Goal: Communication & Community: Answer question/provide support

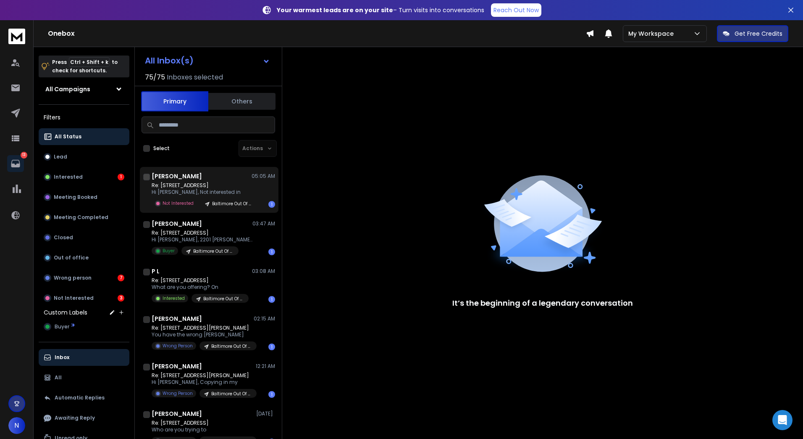
click at [248, 182] on p "Re: 3527 Sweet Air St" at bounding box center [202, 185] width 101 height 7
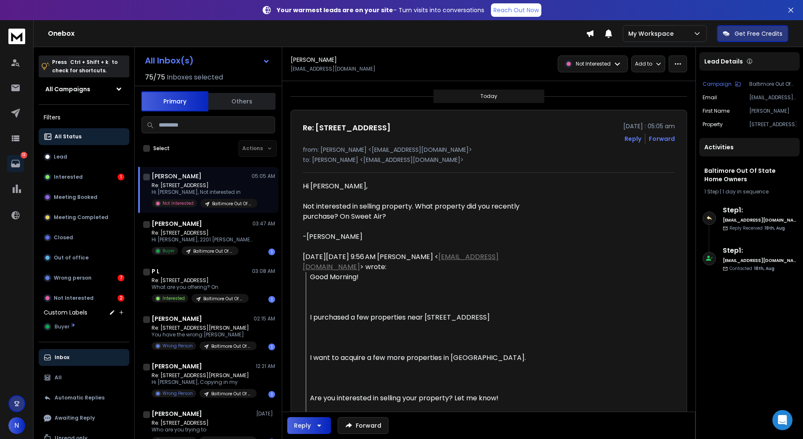
click at [682, 62] on button "button" at bounding box center [678, 63] width 18 height 17
click at [659, 98] on div "Delete email" at bounding box center [649, 96] width 48 height 8
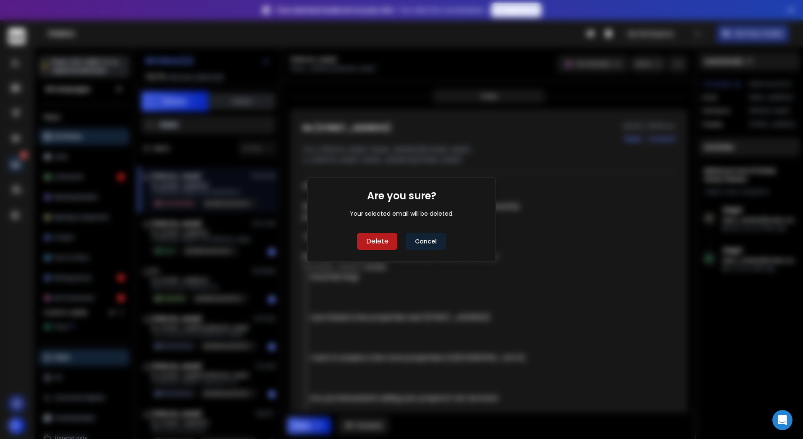
drag, startPoint x: 387, startPoint y: 242, endPoint x: 382, endPoint y: 241, distance: 5.5
click at [387, 241] on button "Delete" at bounding box center [377, 241] width 40 height 17
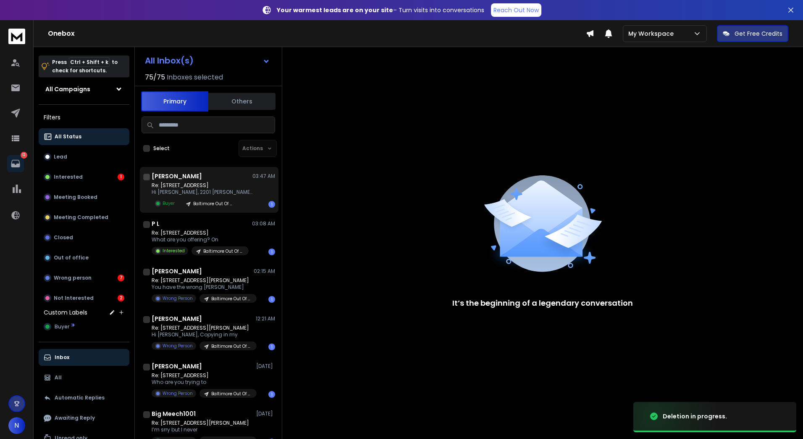
click at [201, 193] on p "Hi Nathan, 2201 Aiken has" at bounding box center [202, 192] width 101 height 7
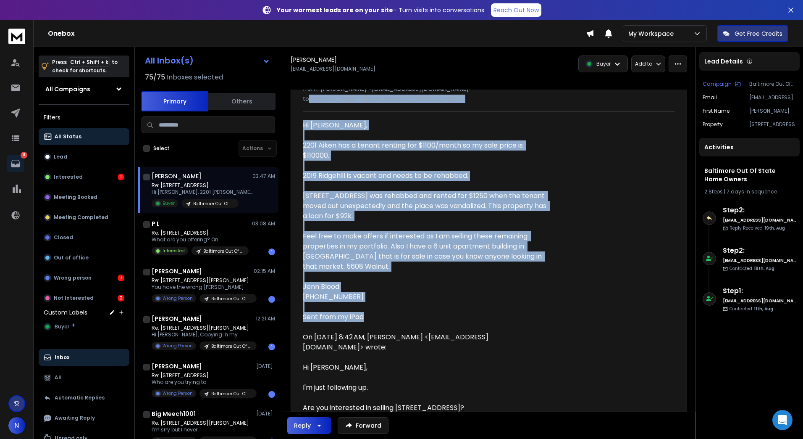
scroll to position [60, 0]
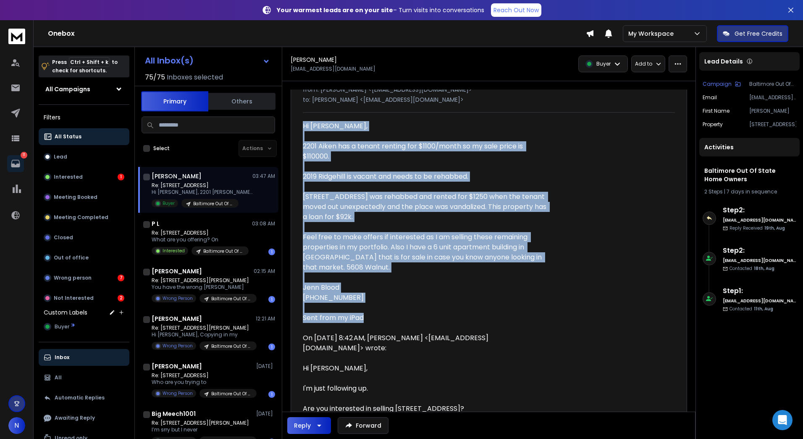
drag, startPoint x: 381, startPoint y: 291, endPoint x: 293, endPoint y: 117, distance: 194.5
click at [293, 117] on div "Re: 2201 Aiken St 19 August 2025 : 03:47 am Reply Forward from: Jennifer Blood …" at bounding box center [489, 382] width 397 height 665
copy div "Hi Nathan, 2201 Aiken has a tenant renting for $1100/month so my sale price is …"
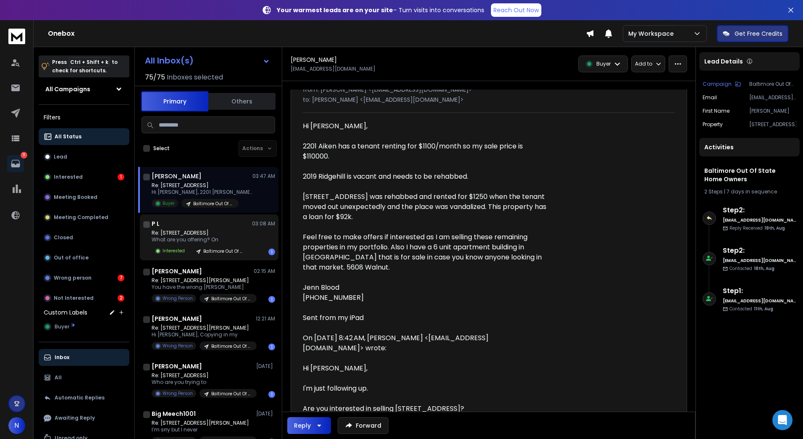
click at [208, 237] on p "What are you offering? On" at bounding box center [200, 239] width 97 height 7
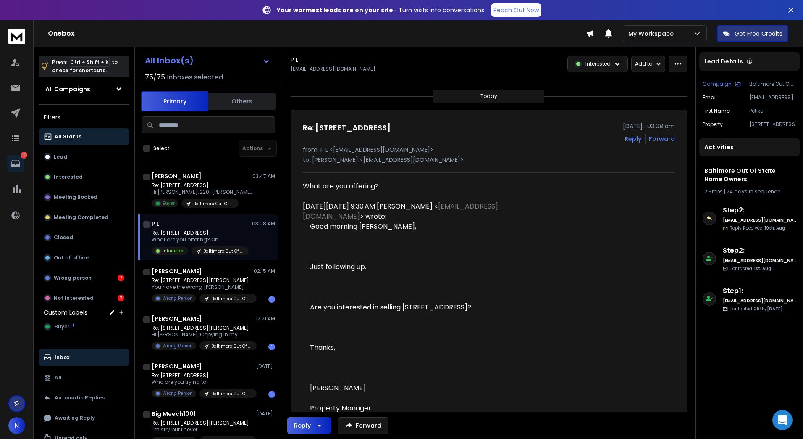
click at [314, 425] on icon "button" at bounding box center [319, 425] width 10 height 10
click at [308, 389] on p "Reply" at bounding box center [309, 387] width 16 height 8
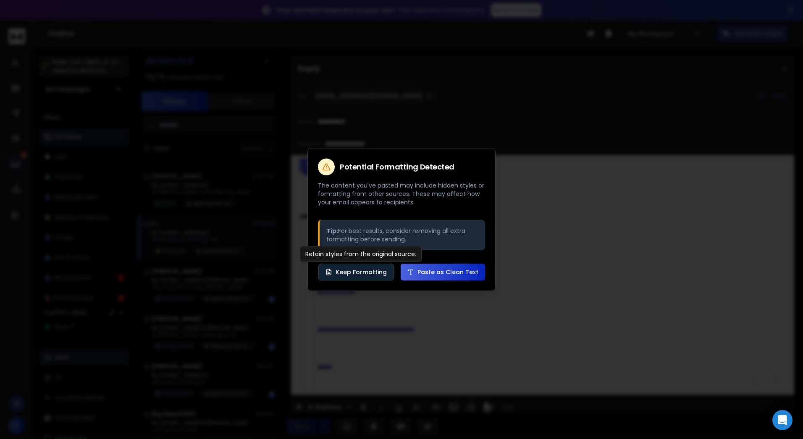
click at [375, 277] on button "Keep Formatting" at bounding box center [356, 271] width 76 height 17
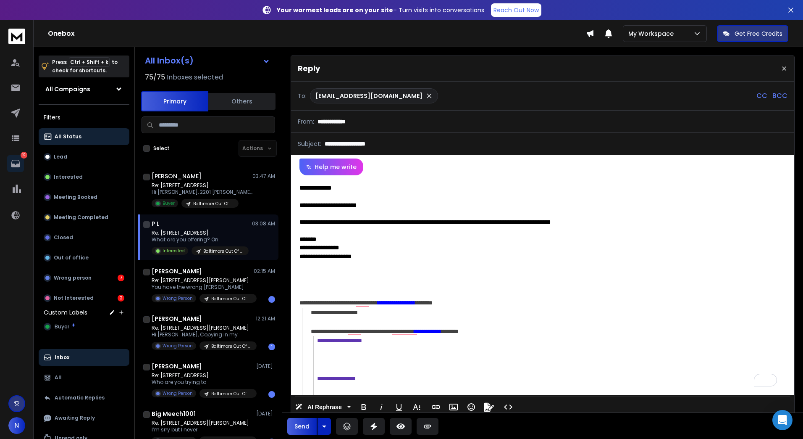
click at [304, 422] on button "Send" at bounding box center [301, 426] width 29 height 17
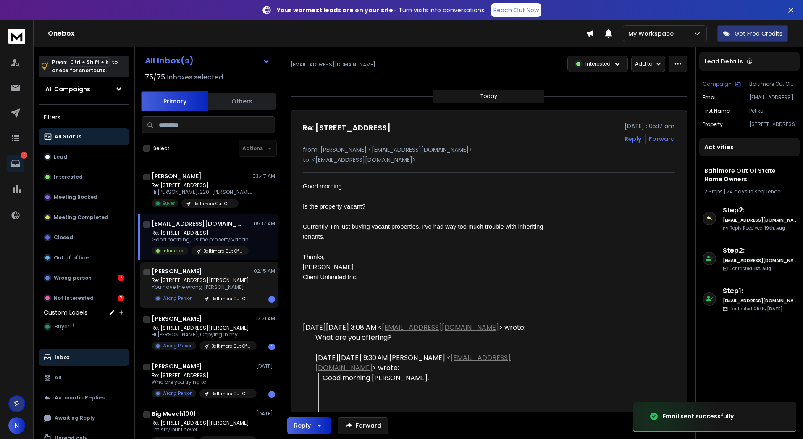
click at [238, 271] on div "Carrie Tyus 02:15 AM" at bounding box center [214, 271] width 124 height 8
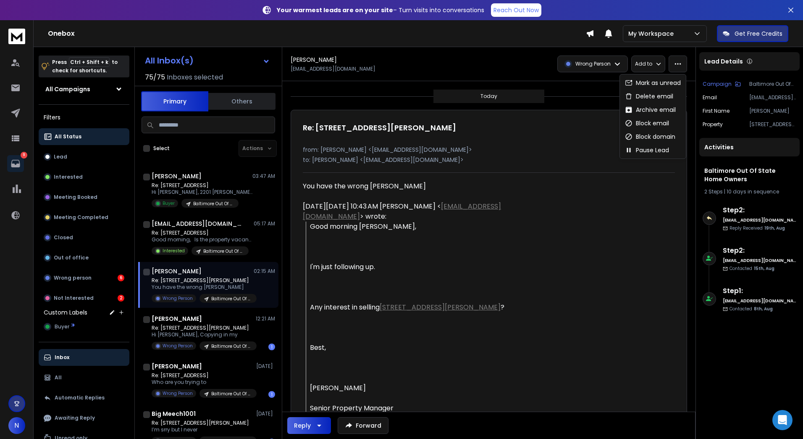
click at [684, 60] on button "button" at bounding box center [678, 63] width 18 height 17
click at [657, 119] on div "Block email" at bounding box center [647, 123] width 44 height 8
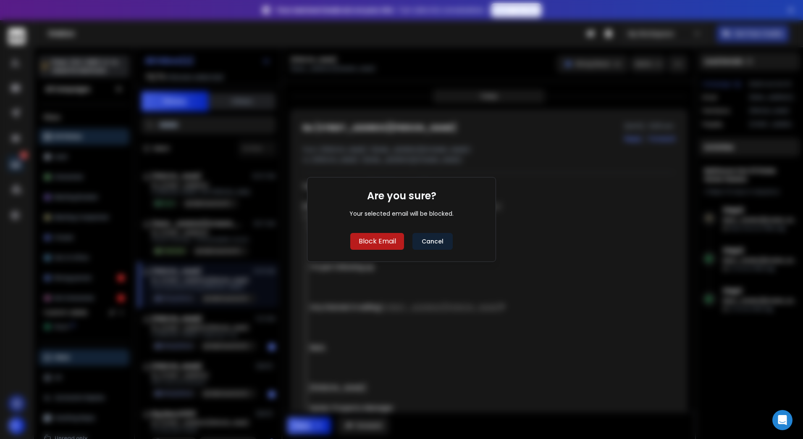
click at [360, 237] on button "Block Email" at bounding box center [377, 241] width 54 height 17
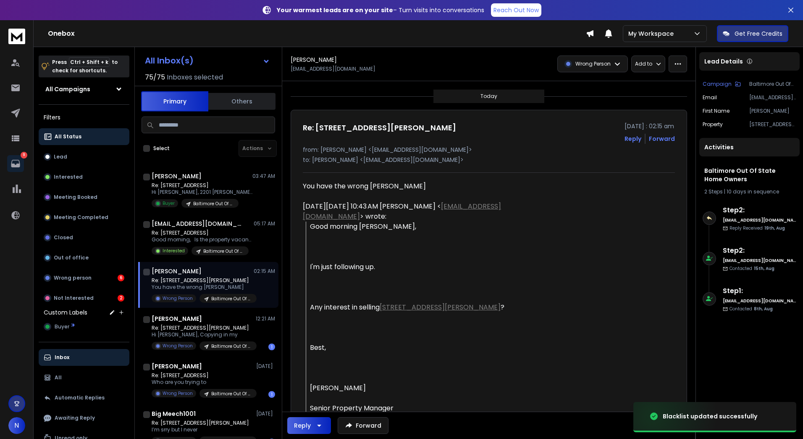
click at [678, 67] on icon "button" at bounding box center [678, 64] width 8 height 8
click at [660, 99] on div "Delete email" at bounding box center [649, 96] width 48 height 8
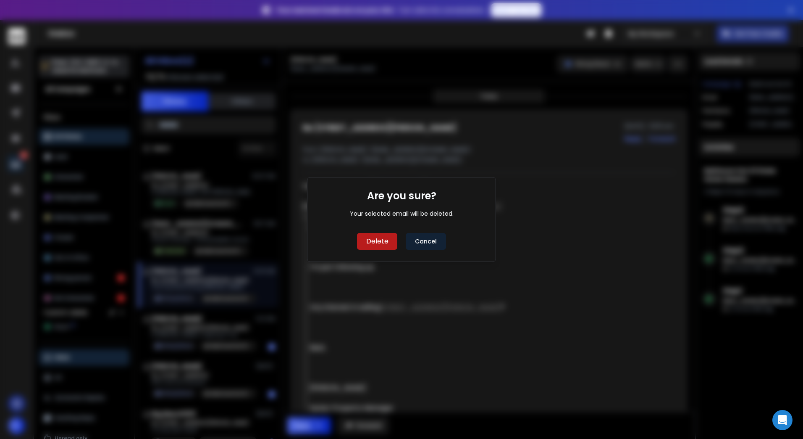
click at [382, 242] on button "Delete" at bounding box center [377, 241] width 40 height 17
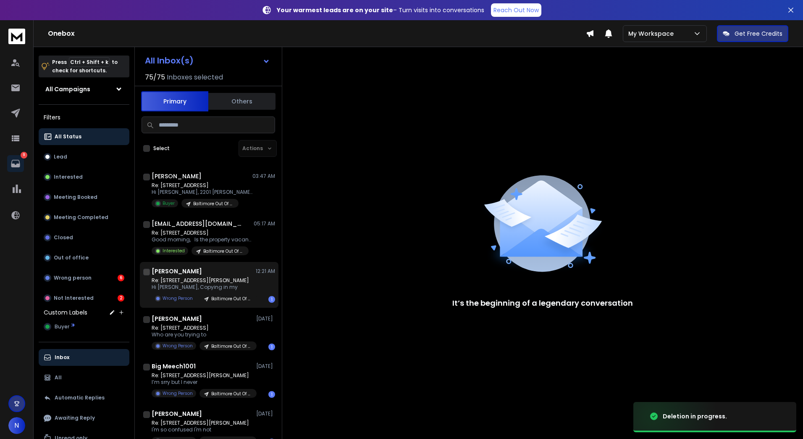
click at [216, 279] on p "Re: 2315 Riggs Ave" at bounding box center [202, 280] width 101 height 7
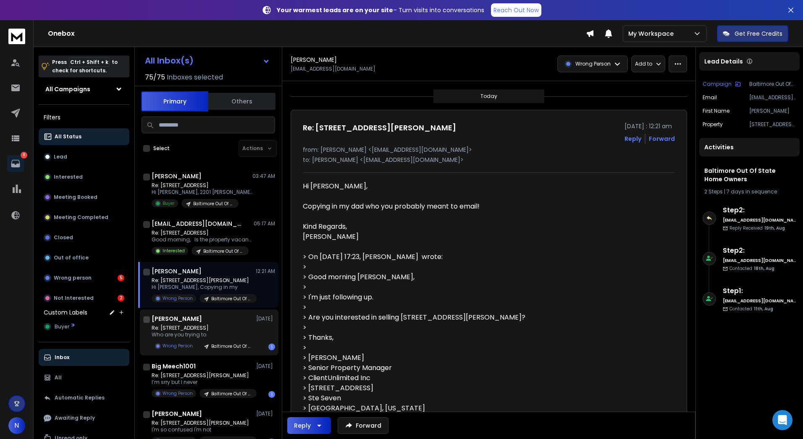
click at [234, 329] on p "Re: 3005 Arunah Ave" at bounding box center [202, 327] width 101 height 7
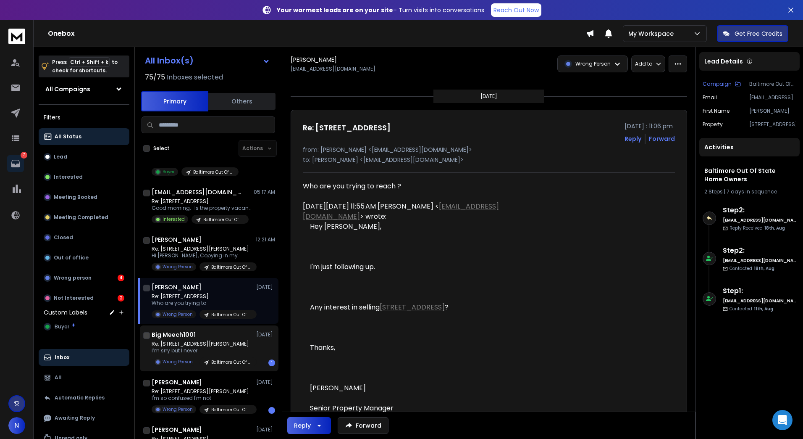
scroll to position [42, 0]
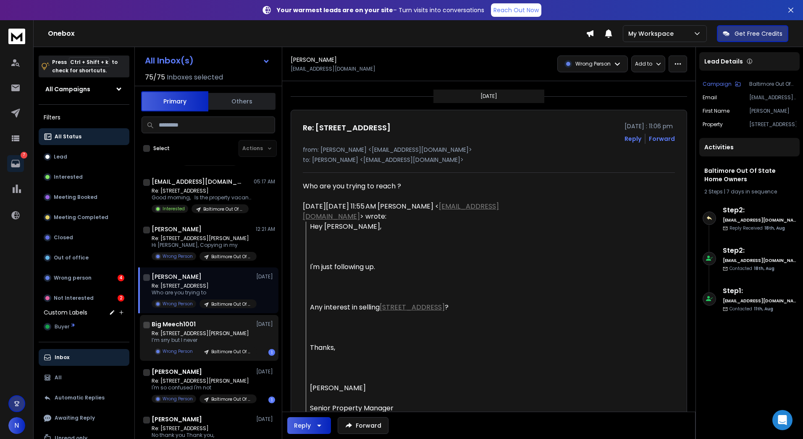
click at [223, 326] on div "Big Meech1001 18 Aug" at bounding box center [214, 324] width 124 height 8
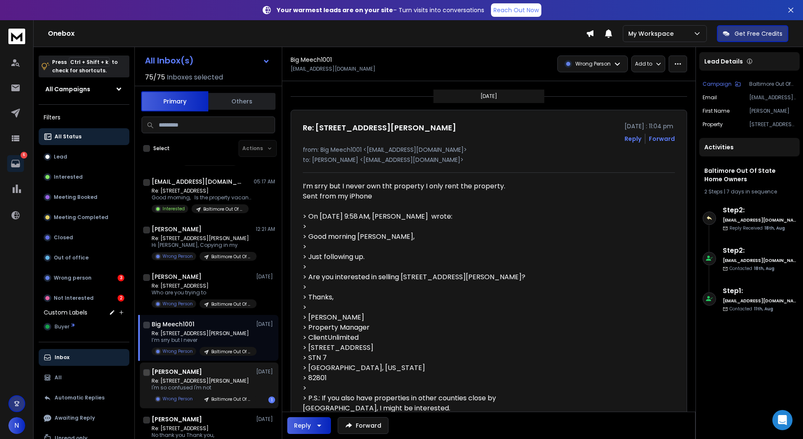
click at [226, 377] on div "Tina Newlon 18 Aug Re: 2736 Beryl Ave I'm so confused I'm not Wrong Person Balt…" at bounding box center [214, 385] width 124 height 36
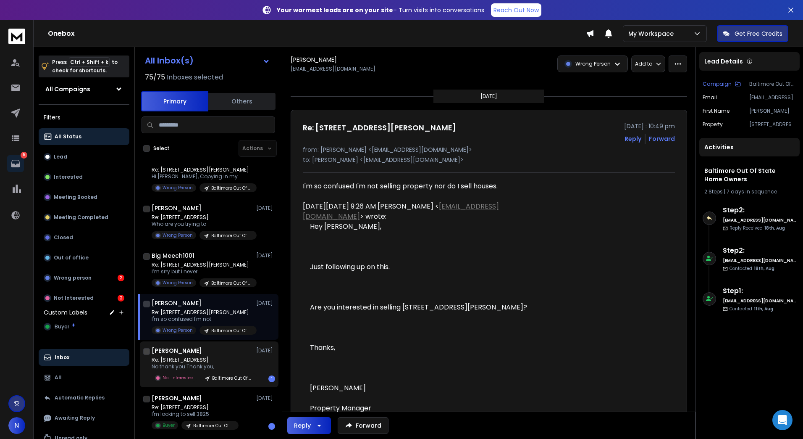
scroll to position [126, 0]
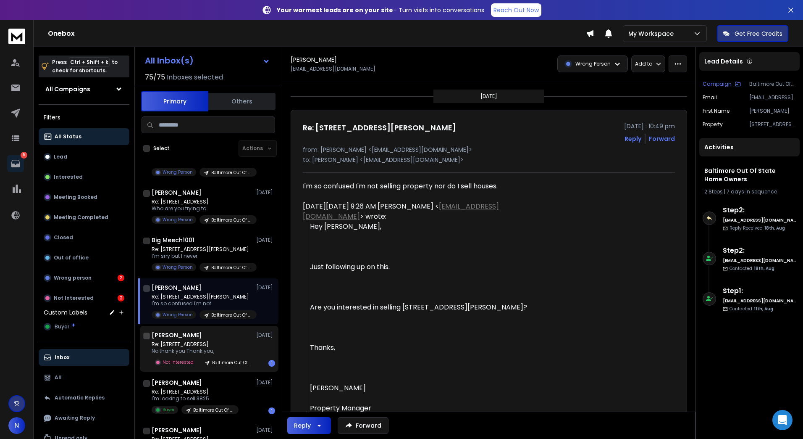
click at [218, 335] on div "robert ward 18 Aug" at bounding box center [214, 335] width 124 height 8
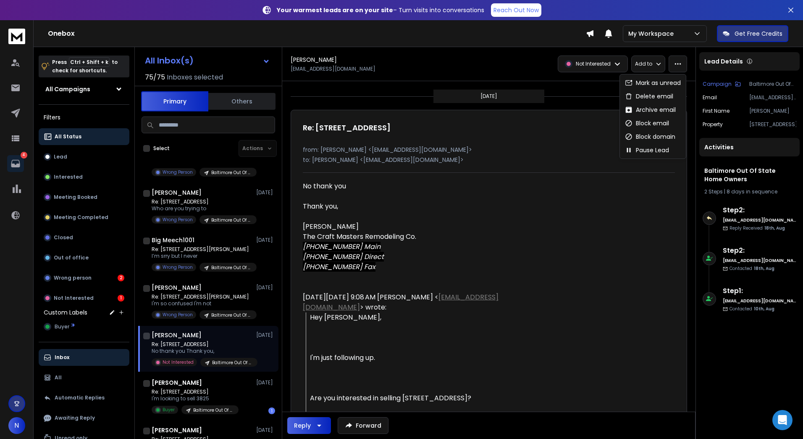
click at [682, 62] on button "button" at bounding box center [678, 63] width 18 height 17
click at [668, 95] on div "Delete email" at bounding box center [649, 96] width 48 height 8
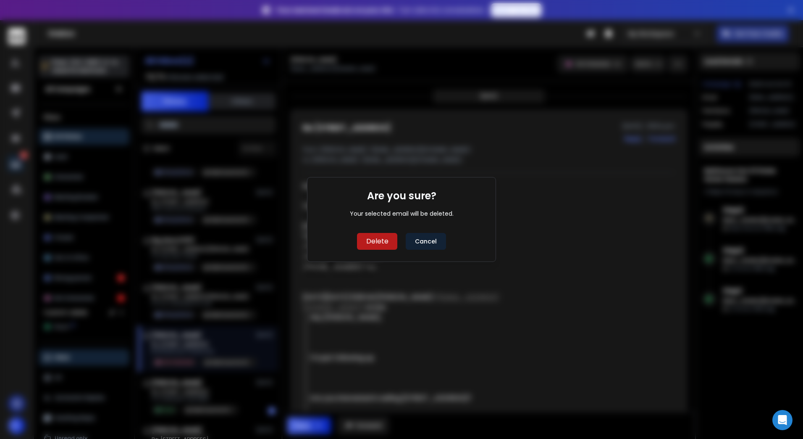
click at [378, 246] on button "Delete" at bounding box center [377, 241] width 40 height 17
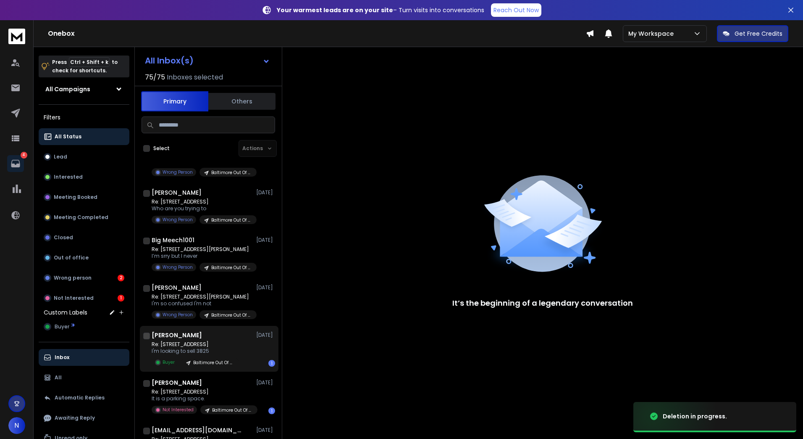
click at [200, 344] on p "Re: 3038 Chesterfield Ave" at bounding box center [195, 344] width 87 height 7
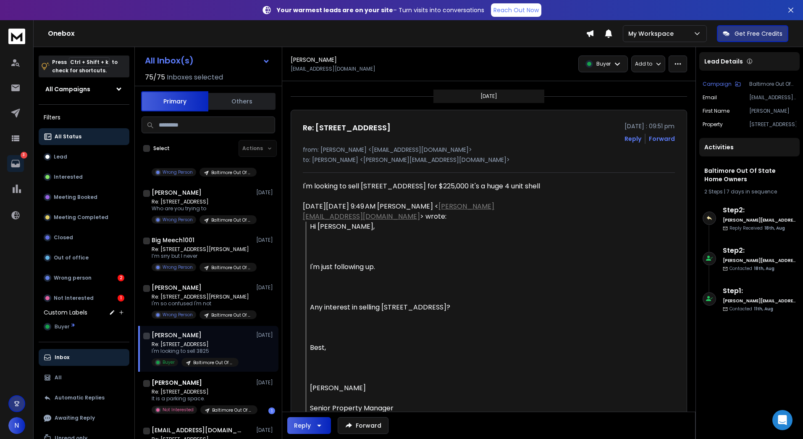
drag, startPoint x: 363, startPoint y: 198, endPoint x: 297, endPoint y: 183, distance: 68.0
copy div "I'm looking to sell 3825 Fairview Avenue for $225,000 it's a huge 4 unit shell"
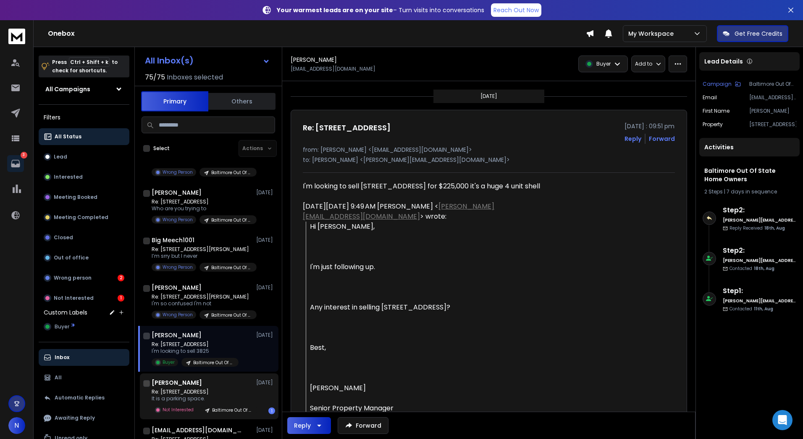
click at [220, 392] on p "Re: 3801 Canterbury Rd #" at bounding box center [202, 391] width 101 height 7
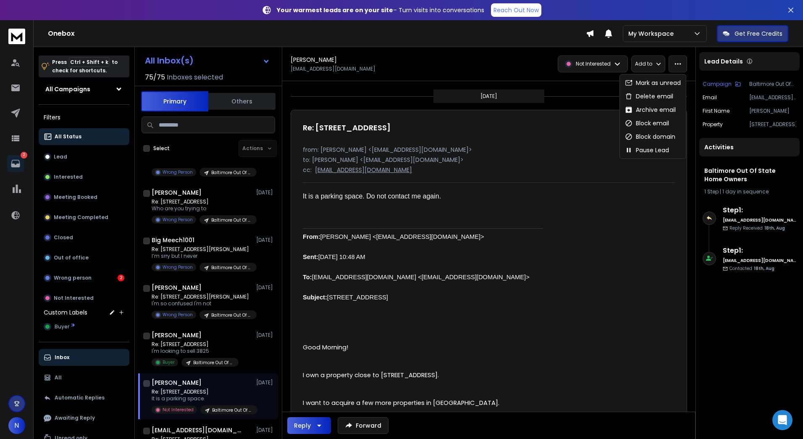
click at [681, 69] on button "button" at bounding box center [678, 63] width 18 height 17
click at [665, 125] on div "Block email" at bounding box center [647, 123] width 44 height 8
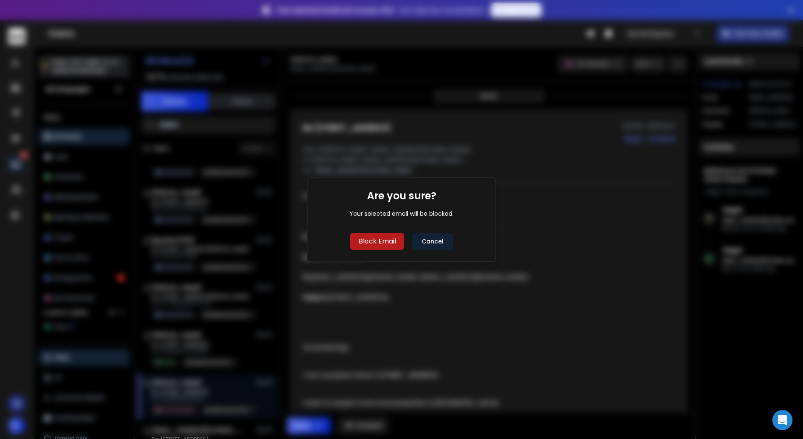
click at [377, 239] on button "Block Email" at bounding box center [377, 241] width 54 height 17
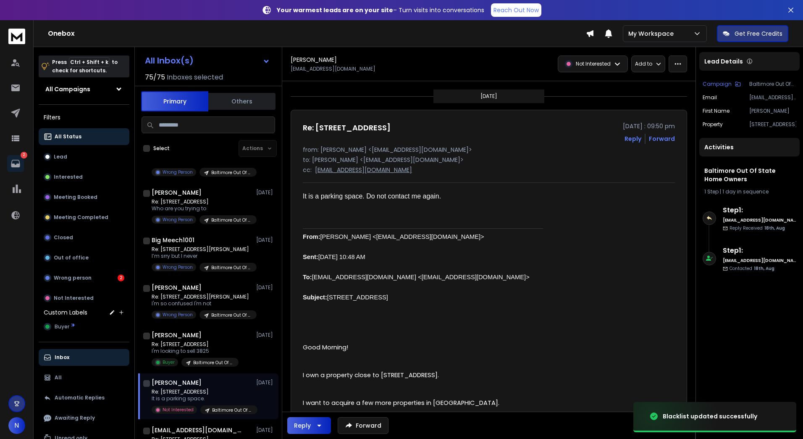
click at [679, 71] on button "button" at bounding box center [678, 63] width 18 height 17
click at [648, 95] on div "Delete email" at bounding box center [649, 96] width 48 height 8
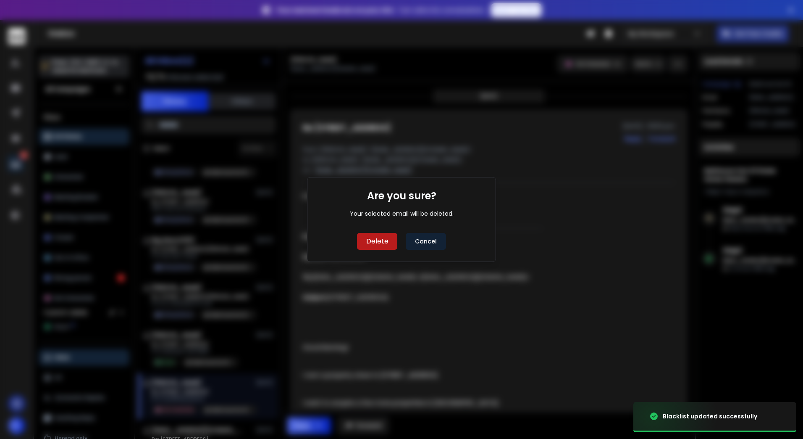
click at [361, 243] on button "Delete" at bounding box center [377, 241] width 40 height 17
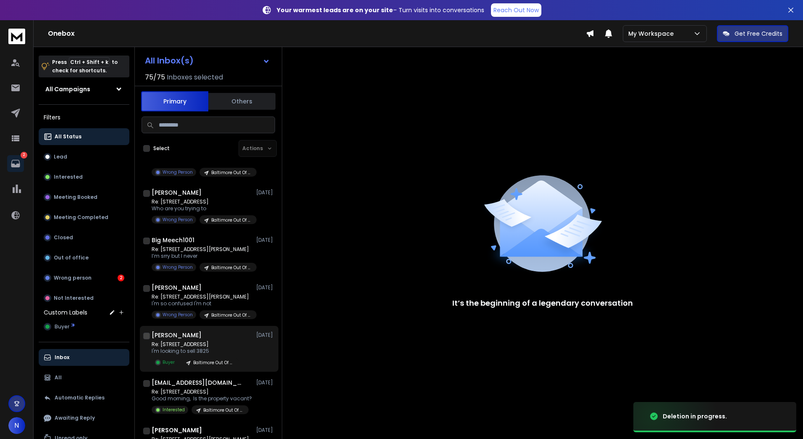
click at [229, 347] on p "I'm looking to sell 3825" at bounding box center [195, 350] width 87 height 7
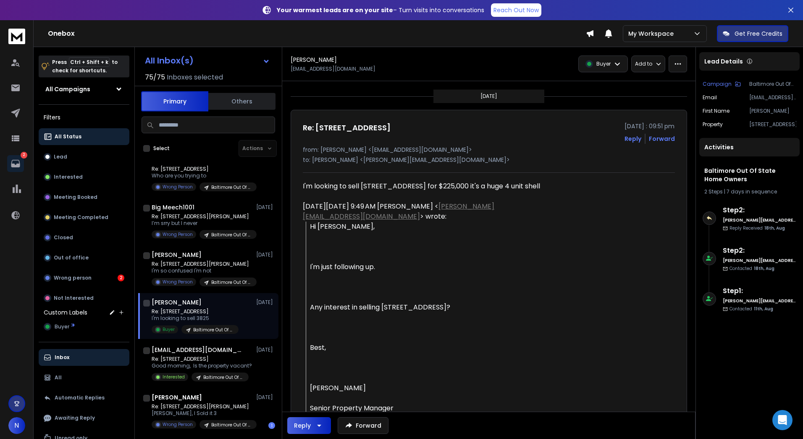
scroll to position [168, 0]
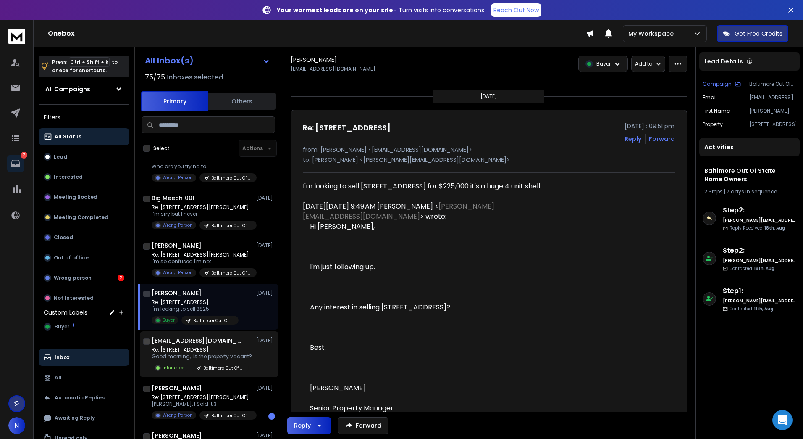
click at [203, 342] on h1 "s.steele01@gmail.com" at bounding box center [198, 340] width 92 height 8
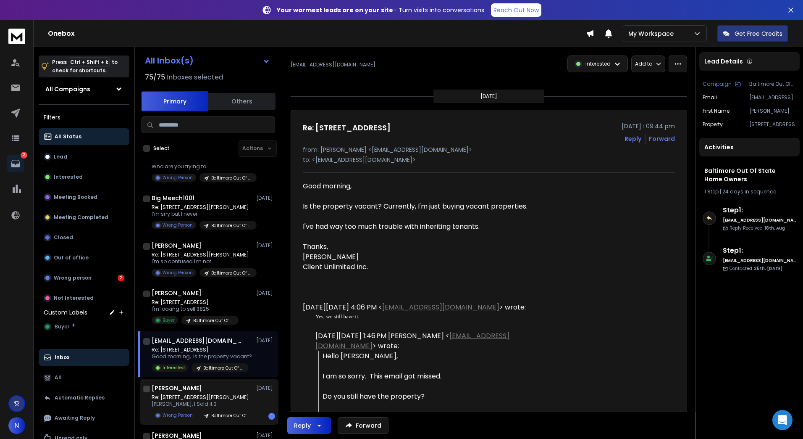
click at [193, 399] on p "Re: 2121 Sidney Ave" at bounding box center [202, 397] width 101 height 7
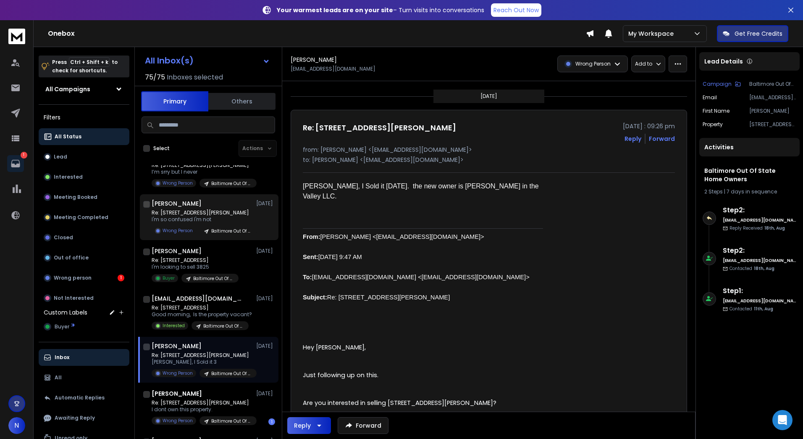
scroll to position [252, 0]
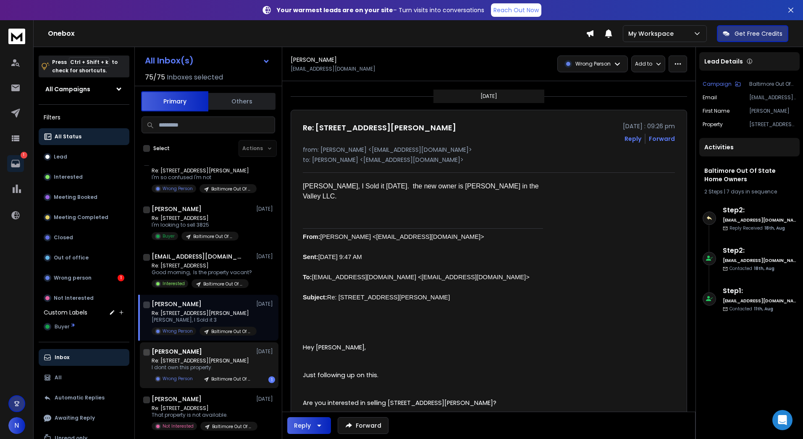
click at [212, 369] on p "I dont own this property." at bounding box center [202, 367] width 101 height 7
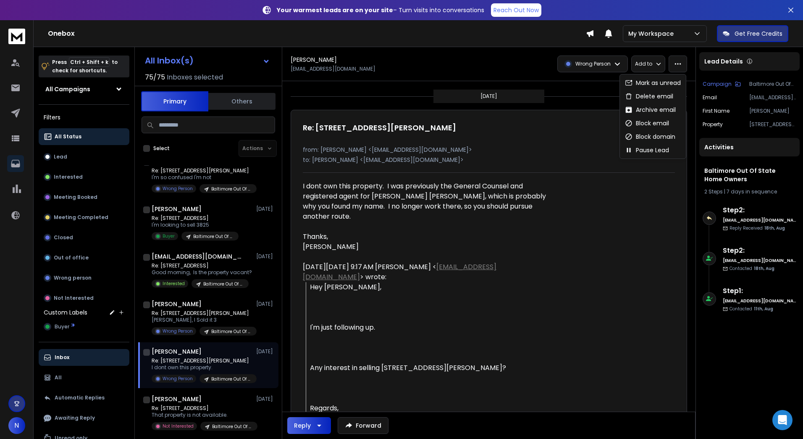
click at [677, 68] on button "button" at bounding box center [678, 63] width 18 height 17
click at [677, 124] on div "Block email" at bounding box center [653, 122] width 63 height 13
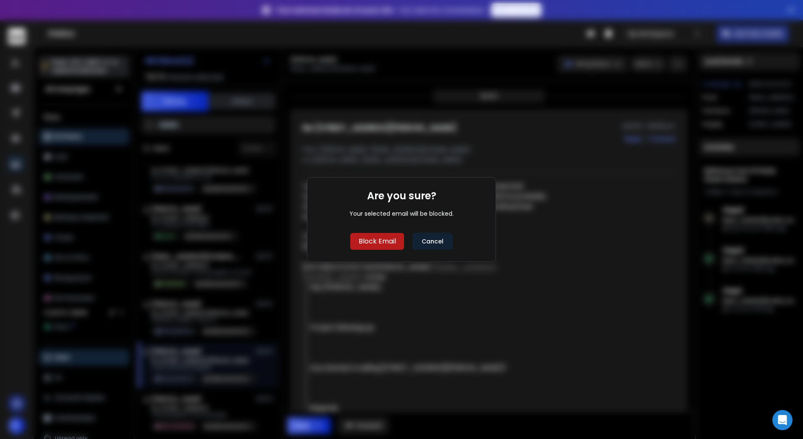
click at [396, 239] on button "Block Email" at bounding box center [377, 241] width 54 height 17
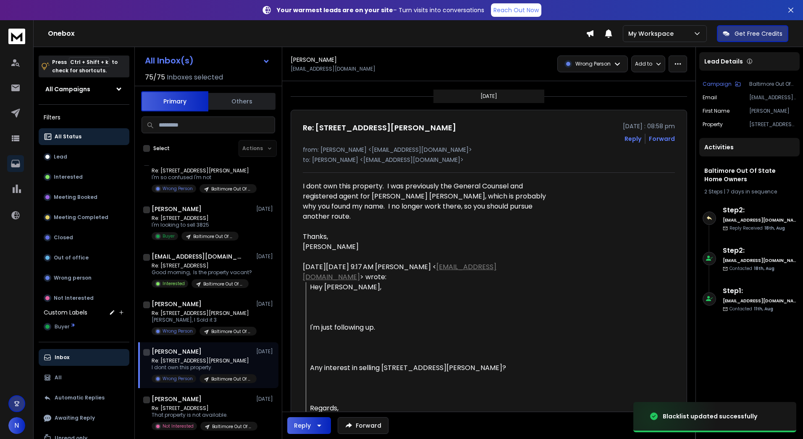
click at [681, 66] on icon "button" at bounding box center [678, 64] width 8 height 8
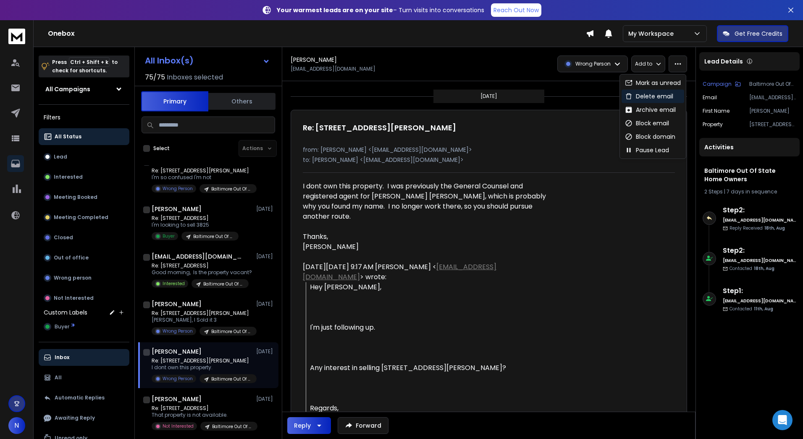
click at [660, 95] on div "Delete email" at bounding box center [649, 96] width 48 height 8
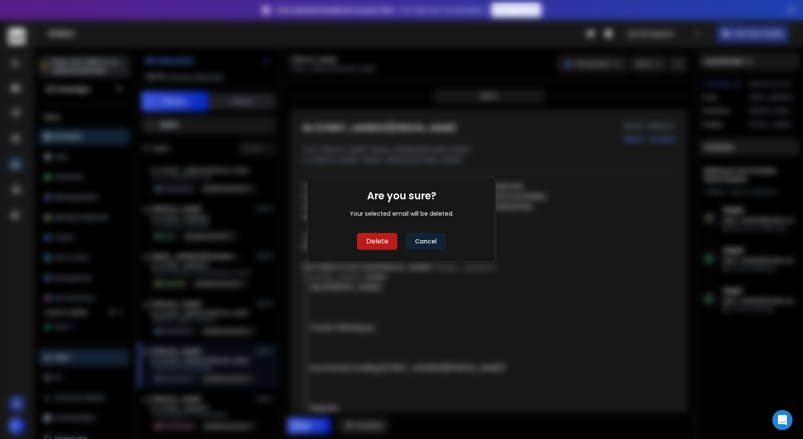
click at [389, 237] on button "Delete" at bounding box center [377, 241] width 40 height 17
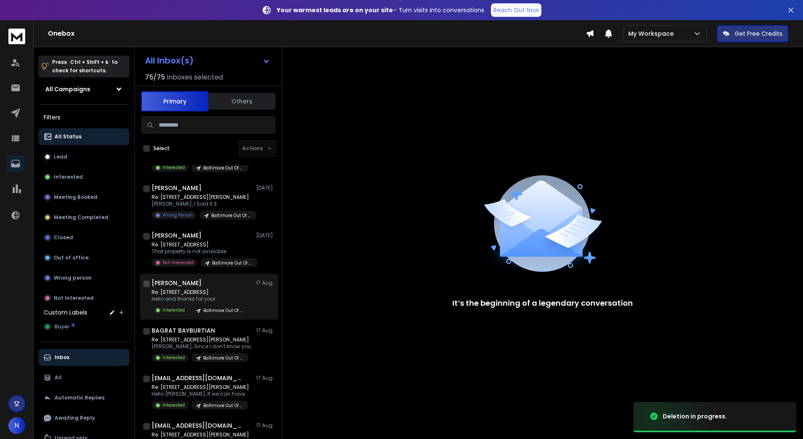
scroll to position [378, 0]
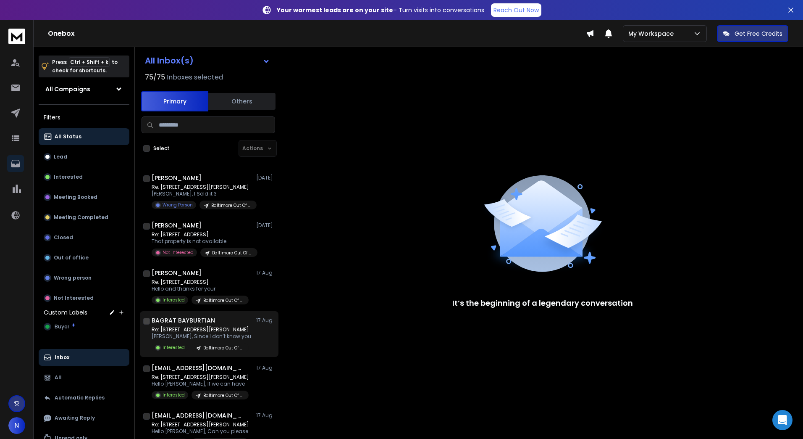
click at [239, 333] on p "[PERSON_NAME], Since I don’t know you" at bounding box center [202, 336] width 100 height 7
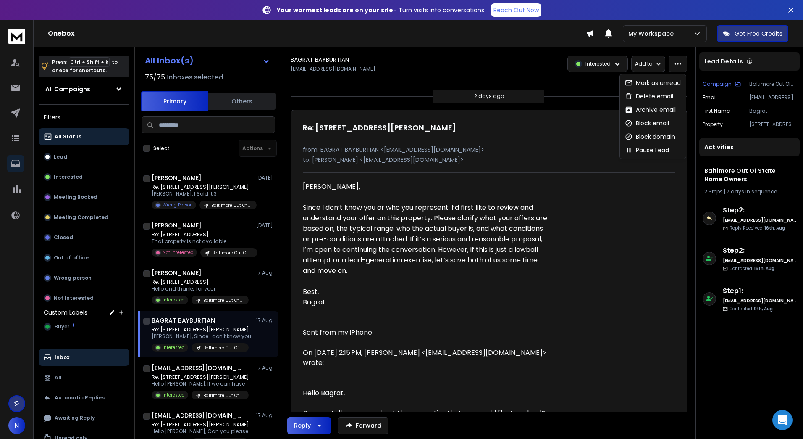
click at [681, 63] on icon "button" at bounding box center [678, 64] width 8 height 8
click at [664, 89] on div "Delete email" at bounding box center [653, 95] width 63 height 13
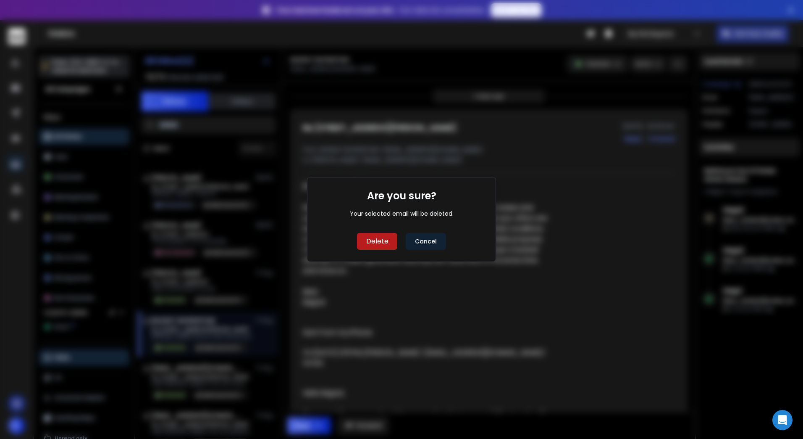
click at [369, 236] on button "Delete" at bounding box center [377, 241] width 40 height 17
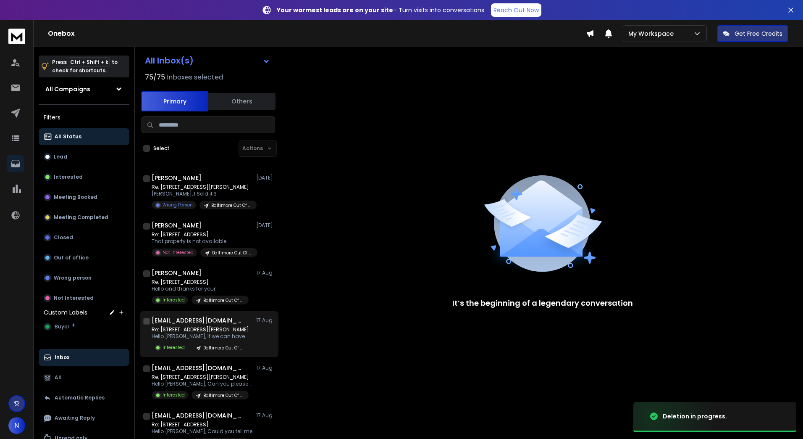
click at [229, 331] on p "Re: [STREET_ADDRESS][PERSON_NAME]" at bounding box center [200, 329] width 97 height 7
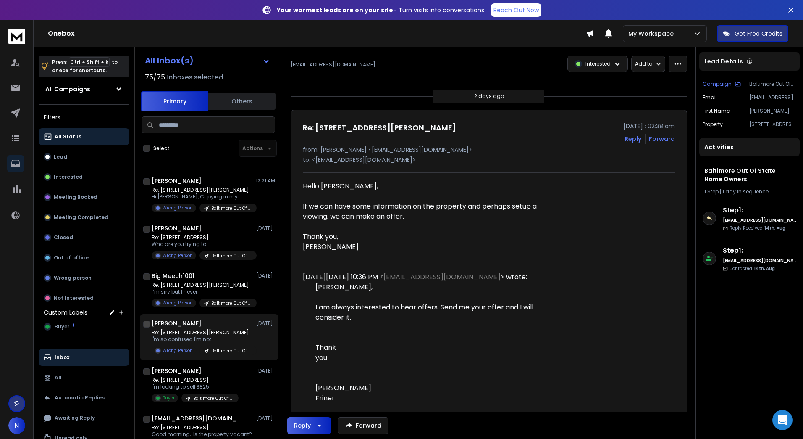
scroll to position [0, 0]
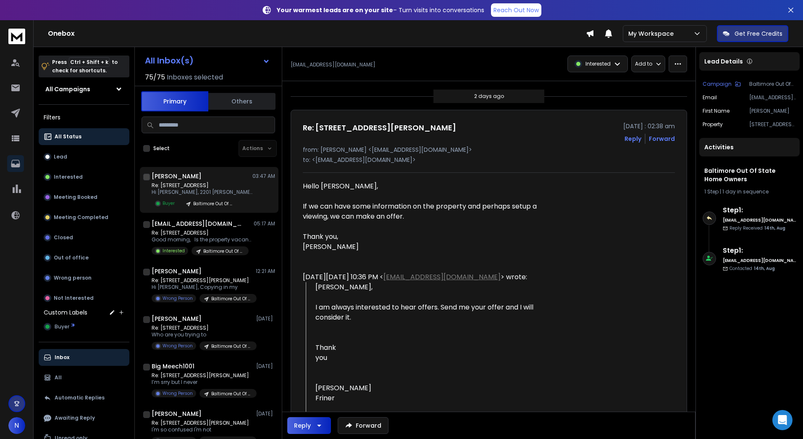
click at [216, 187] on p "Re: 2201 Aiken St" at bounding box center [202, 185] width 101 height 7
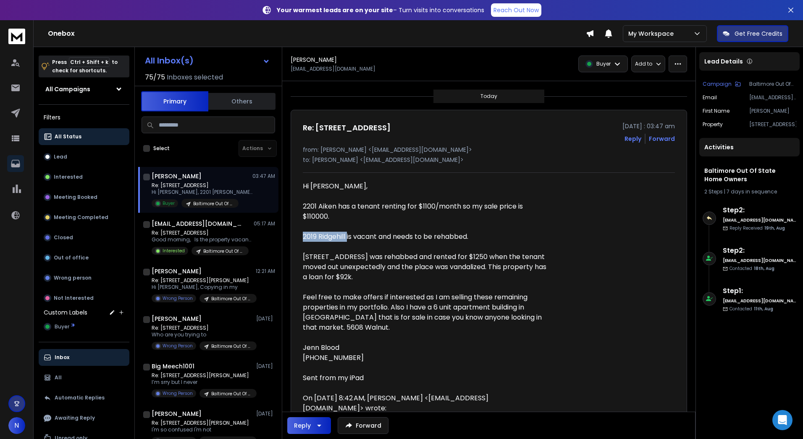
drag, startPoint x: 302, startPoint y: 236, endPoint x: 348, endPoint y: 239, distance: 45.9
click at [348, 239] on div "Re: 2201 Aiken St 19 August 2025 : 03:47 am Reply Forward from: Jennifer Blood …" at bounding box center [489, 442] width 397 height 665
copy div "2019 Ridgehill"
click at [301, 427] on div "Reply" at bounding box center [302, 425] width 17 height 8
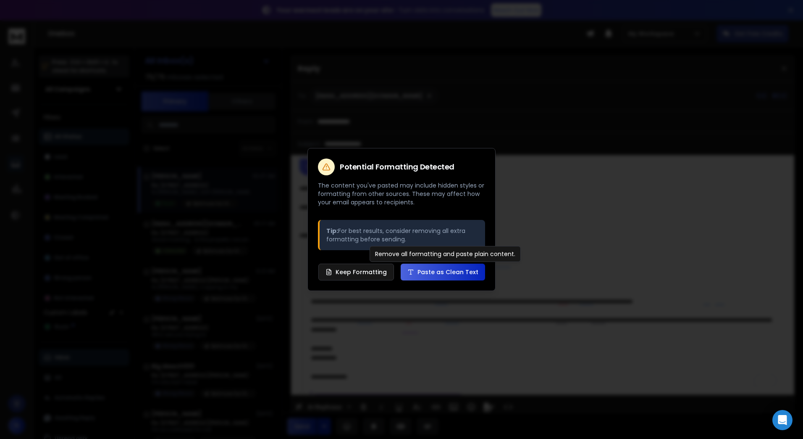
click at [434, 280] on div "Dialog Title Potential Formatting Detected The content you've pasted may includ…" at bounding box center [402, 219] width 188 height 143
click at [435, 276] on button "Paste as Clean Text" at bounding box center [443, 271] width 84 height 17
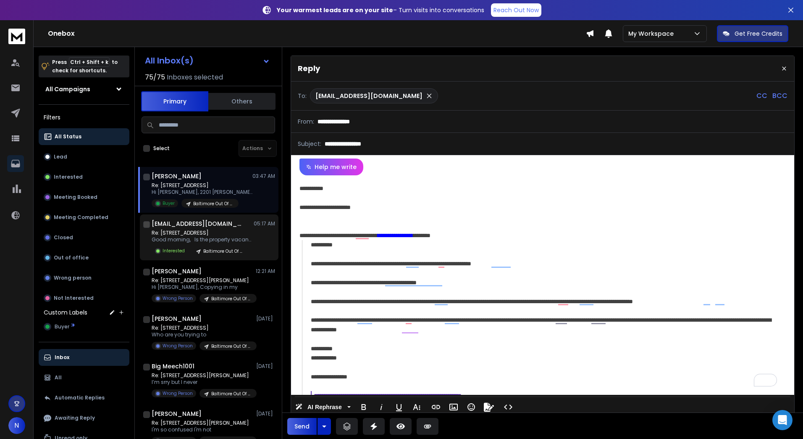
click at [220, 236] on p "Good morning, Is the property vacant? Currently," at bounding box center [202, 239] width 101 height 7
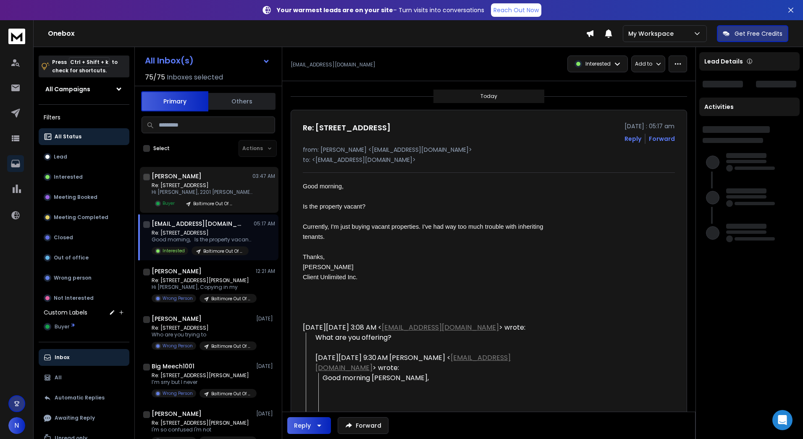
click at [216, 190] on p "Hi Nathan, 2201 Aiken has" at bounding box center [202, 192] width 101 height 7
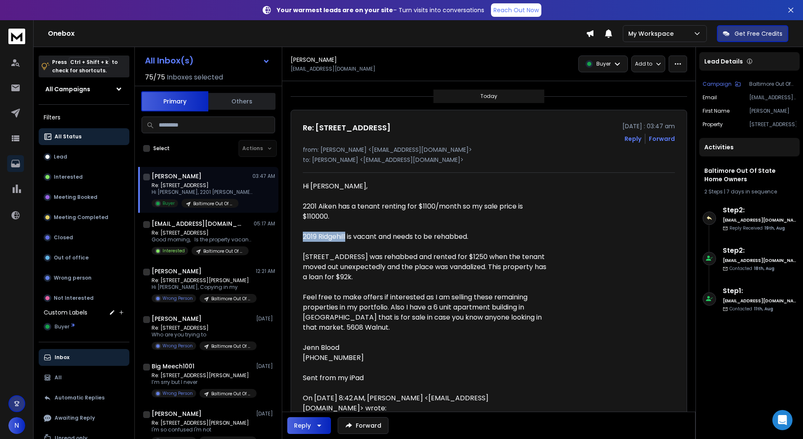
drag, startPoint x: 300, startPoint y: 237, endPoint x: 348, endPoint y: 237, distance: 47.9
click at [348, 237] on div "Re: 2201 Aiken St 19 August 2025 : 03:47 am Reply Forward from: Jennifer Blood …" at bounding box center [489, 442] width 397 height 665
copy div "2019 Ridgehill"
click at [311, 423] on div "Reply" at bounding box center [309, 425] width 30 height 10
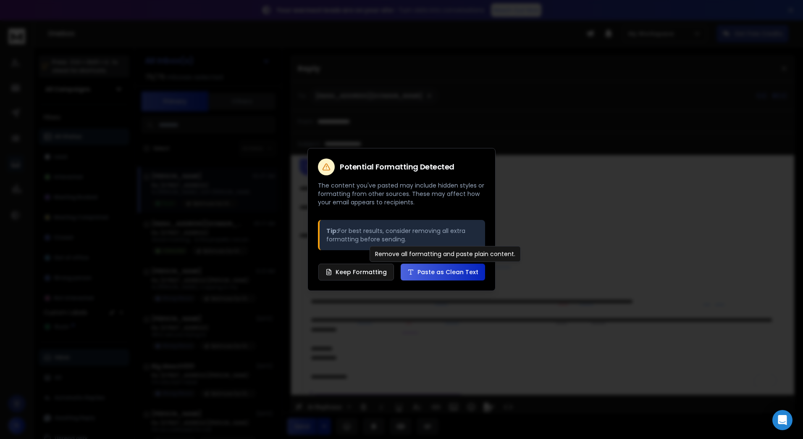
click at [430, 273] on button "Paste as Clean Text" at bounding box center [443, 271] width 84 height 17
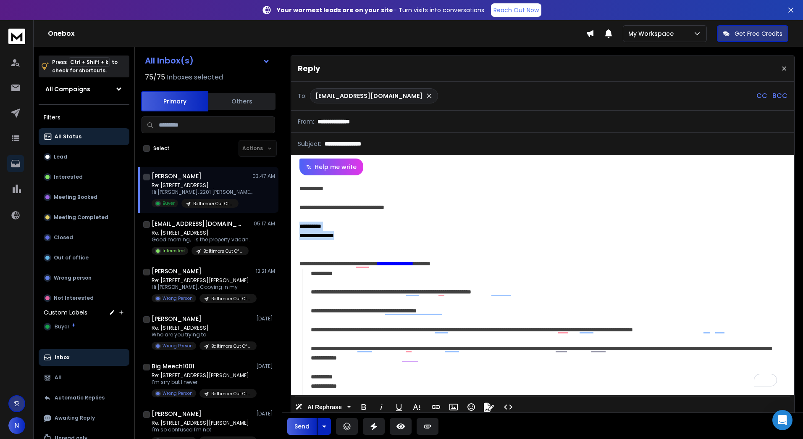
drag, startPoint x: 346, startPoint y: 234, endPoint x: 294, endPoint y: 225, distance: 53.2
click at [294, 225] on div "**********" at bounding box center [541, 284] width 501 height 219
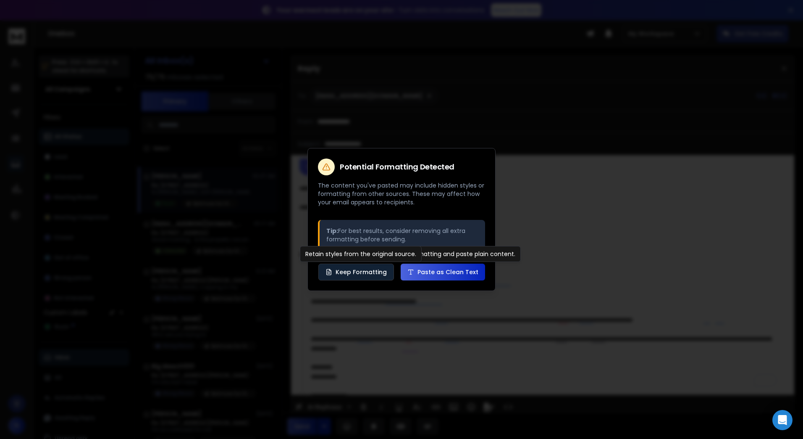
click at [388, 273] on button "Keep Formatting" at bounding box center [356, 271] width 76 height 17
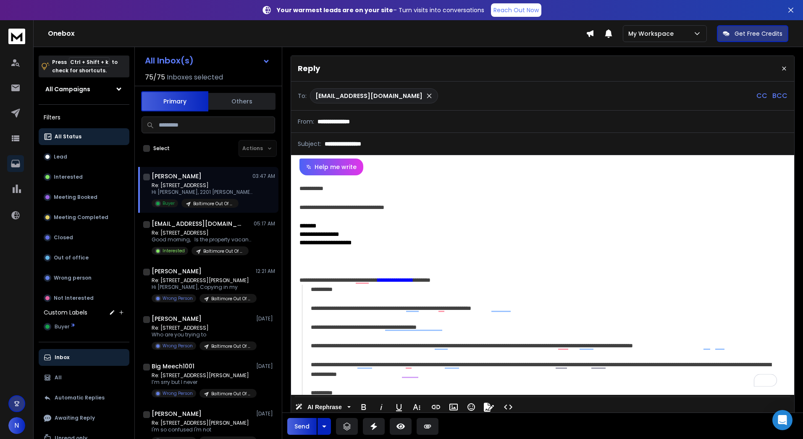
click at [300, 426] on button "Send" at bounding box center [301, 426] width 29 height 17
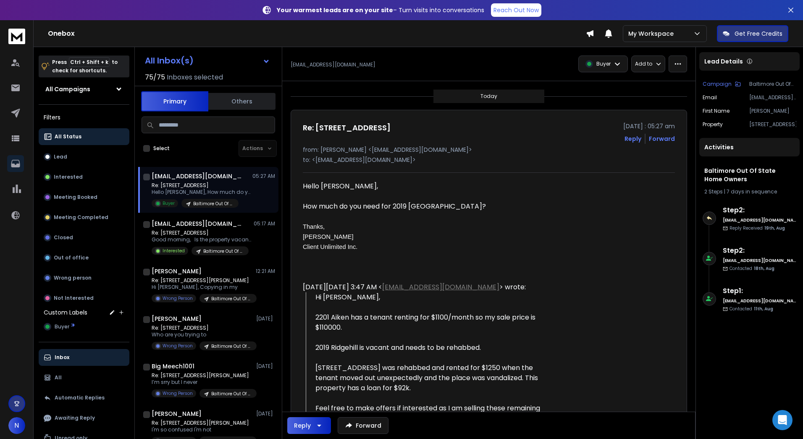
click at [272, 32] on h1 "Onebox" at bounding box center [317, 34] width 538 height 10
